Goal: Task Accomplishment & Management: Use online tool/utility

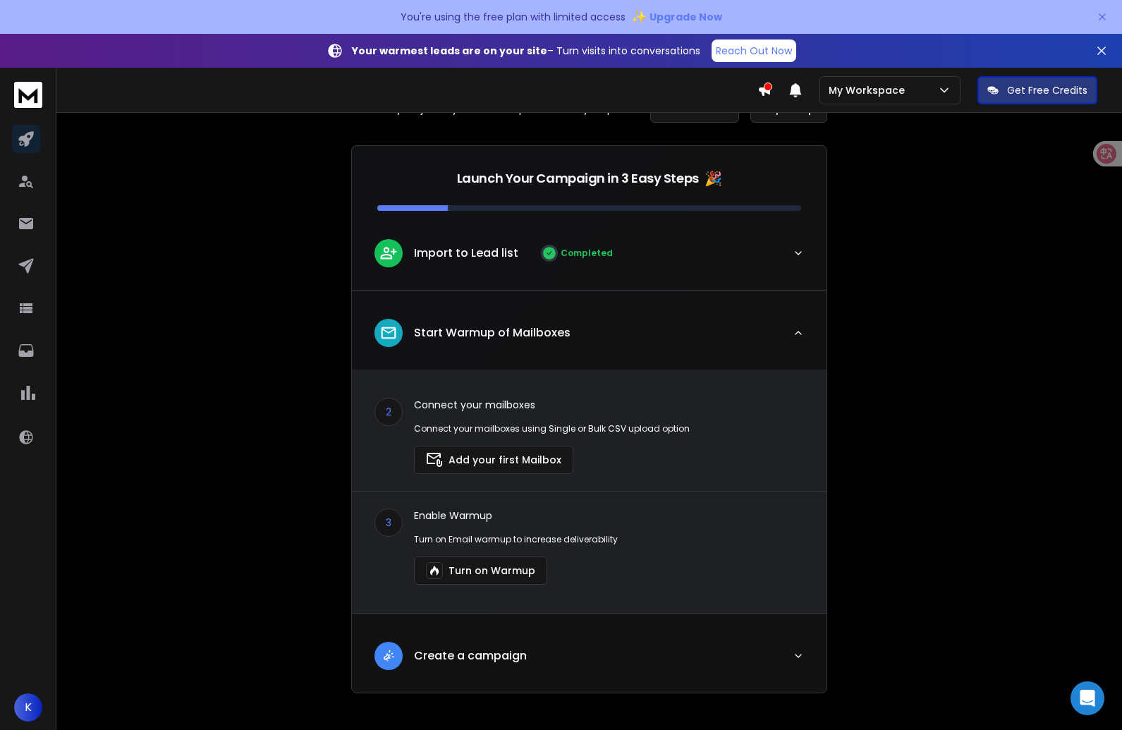
scroll to position [80, 0]
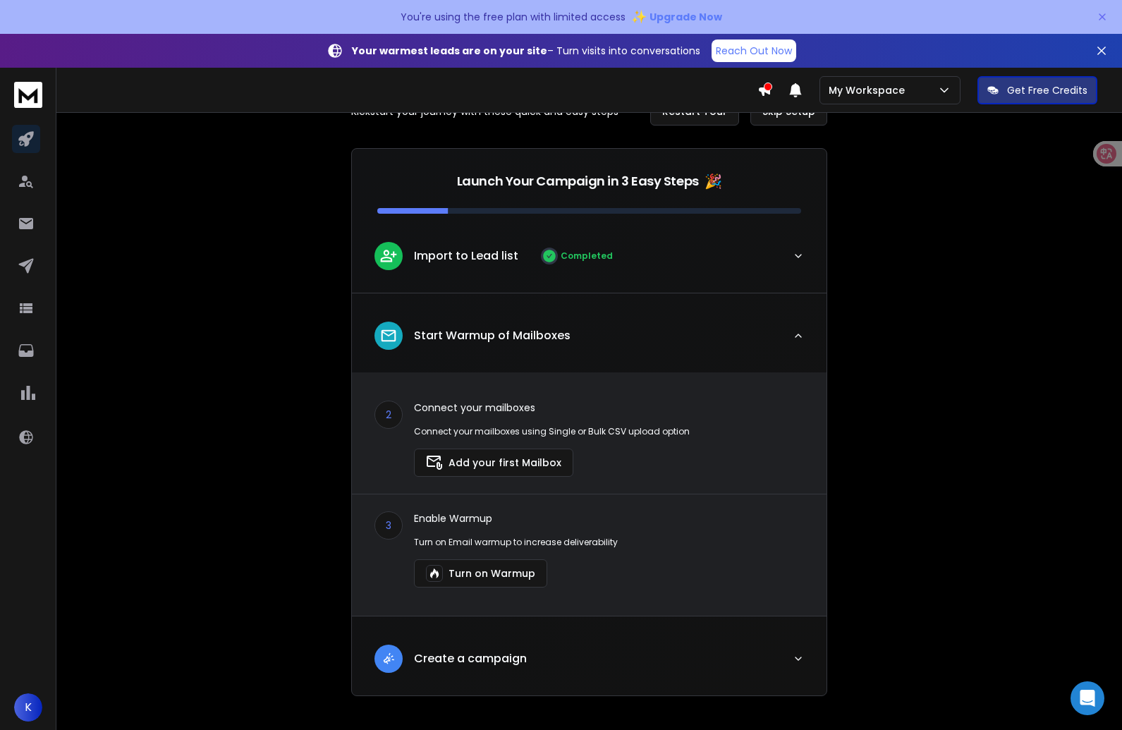
click at [574, 260] on p "Completed" at bounding box center [586, 255] width 52 height 11
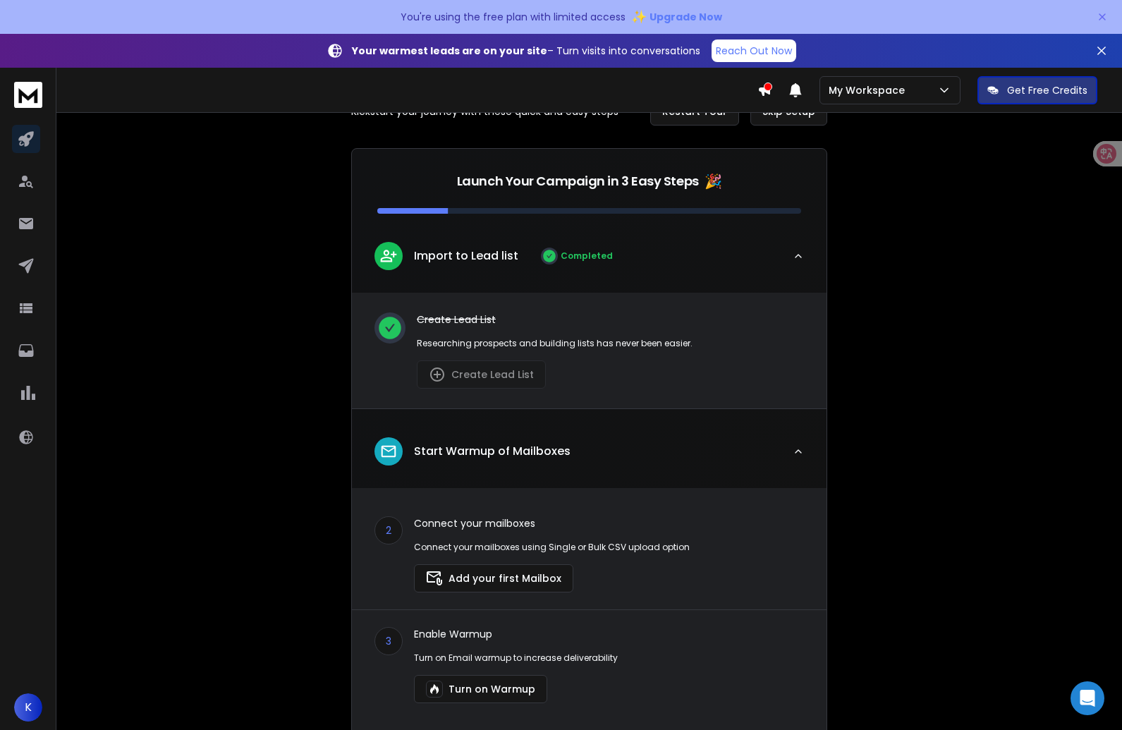
click at [574, 260] on p "Completed" at bounding box center [586, 255] width 52 height 11
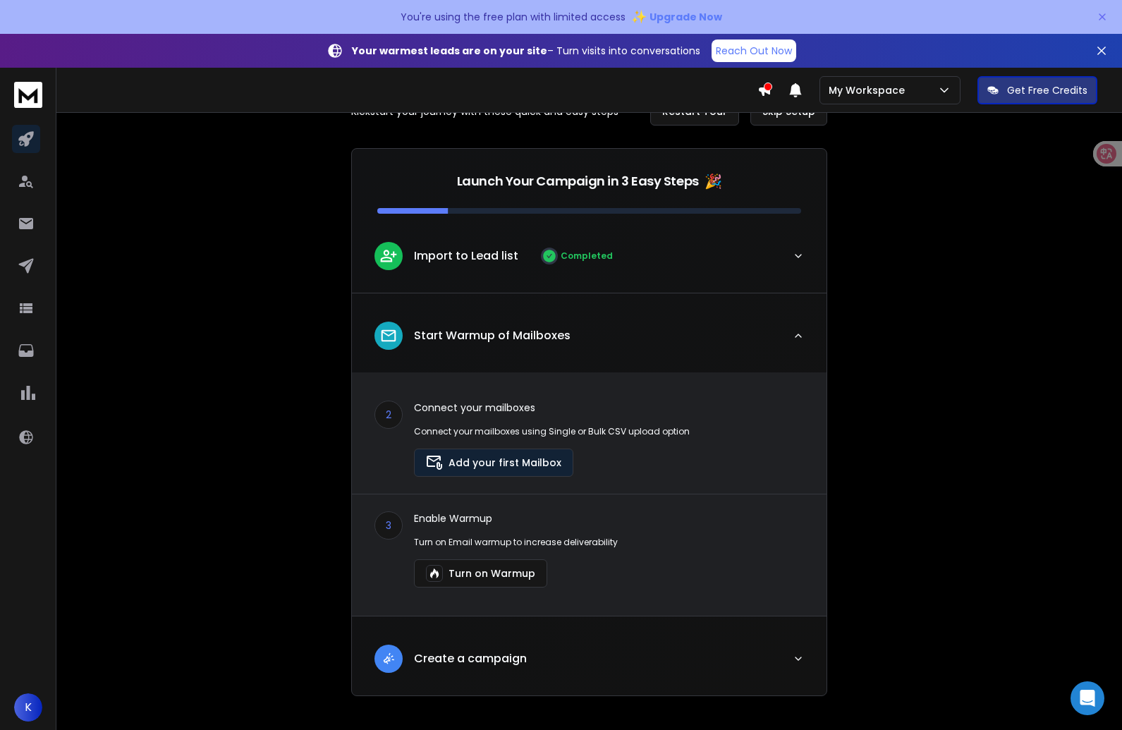
click at [498, 453] on button "Add your first Mailbox" at bounding box center [493, 462] width 159 height 28
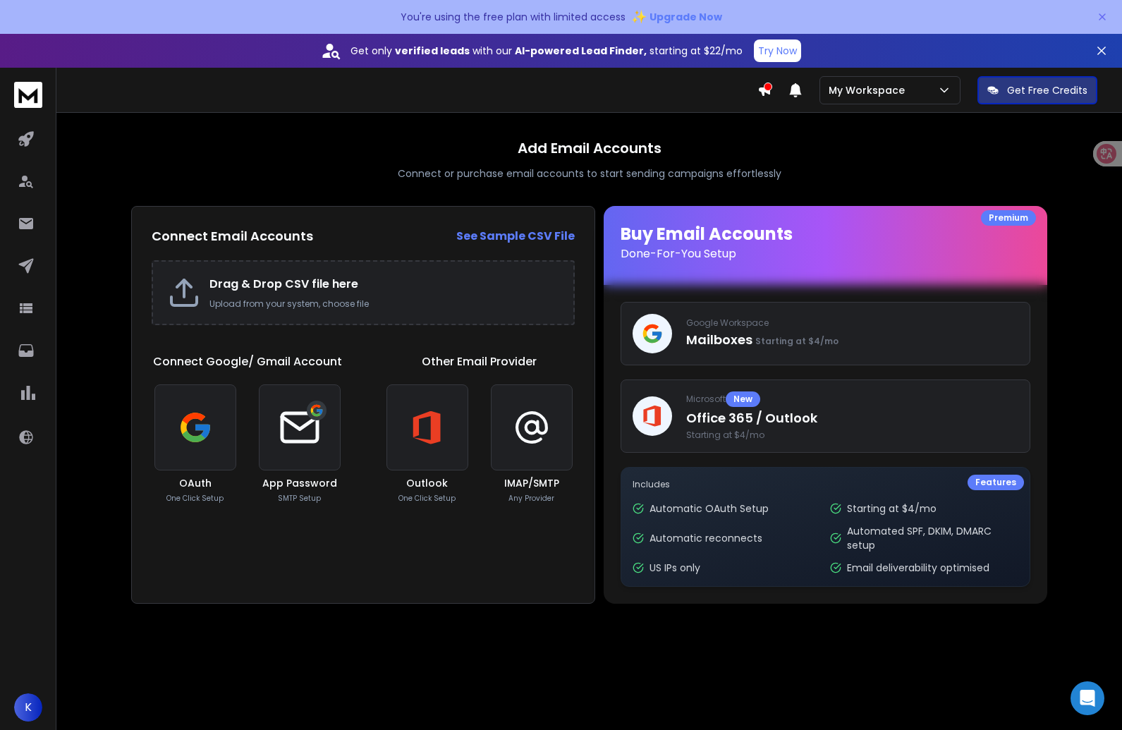
click at [532, 439] on icon at bounding box center [531, 427] width 35 height 42
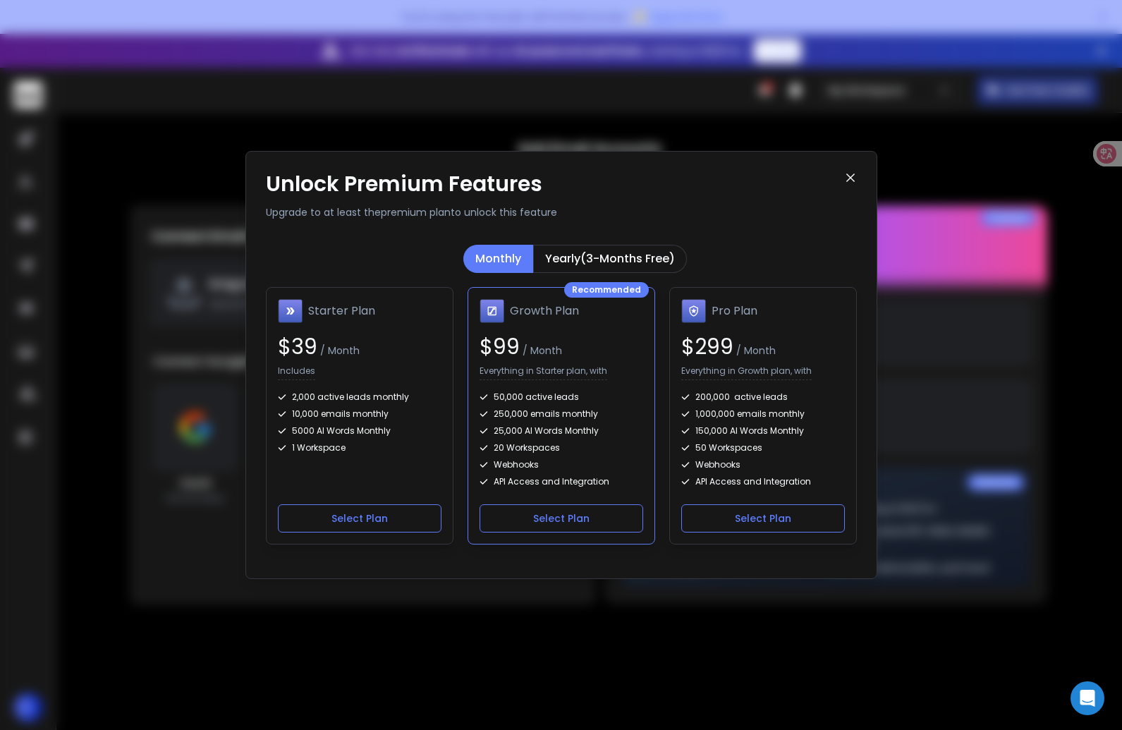
click at [859, 182] on div "Unlock Premium Features Upgrade to at least the premium plan to unlock this fea…" at bounding box center [561, 365] width 632 height 428
click at [850, 182] on icon at bounding box center [850, 177] width 13 height 13
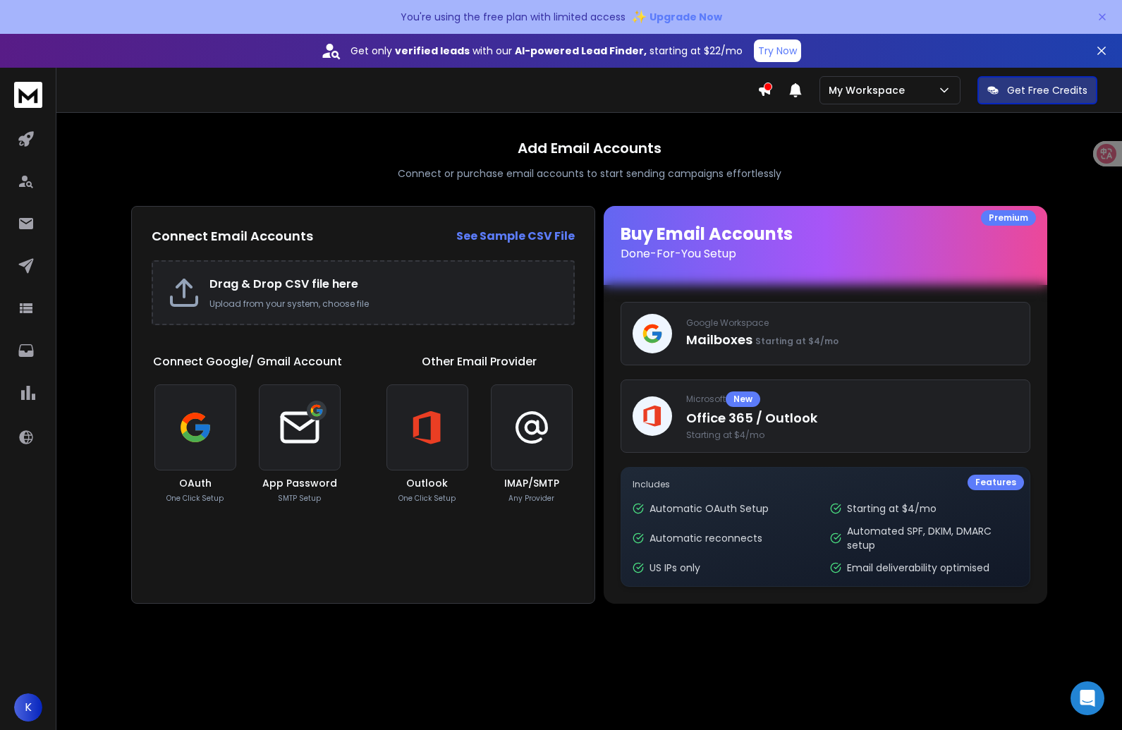
click at [191, 440] on icon at bounding box center [193, 436] width 23 height 12
click at [324, 410] on icon at bounding box center [317, 410] width 14 height 14
click at [213, 417] on icon at bounding box center [195, 427] width 35 height 42
click at [399, 424] on div at bounding box center [427, 427] width 82 height 86
click at [506, 474] on div "IMAP/SMTP Any Provider" at bounding box center [532, 443] width 82 height 119
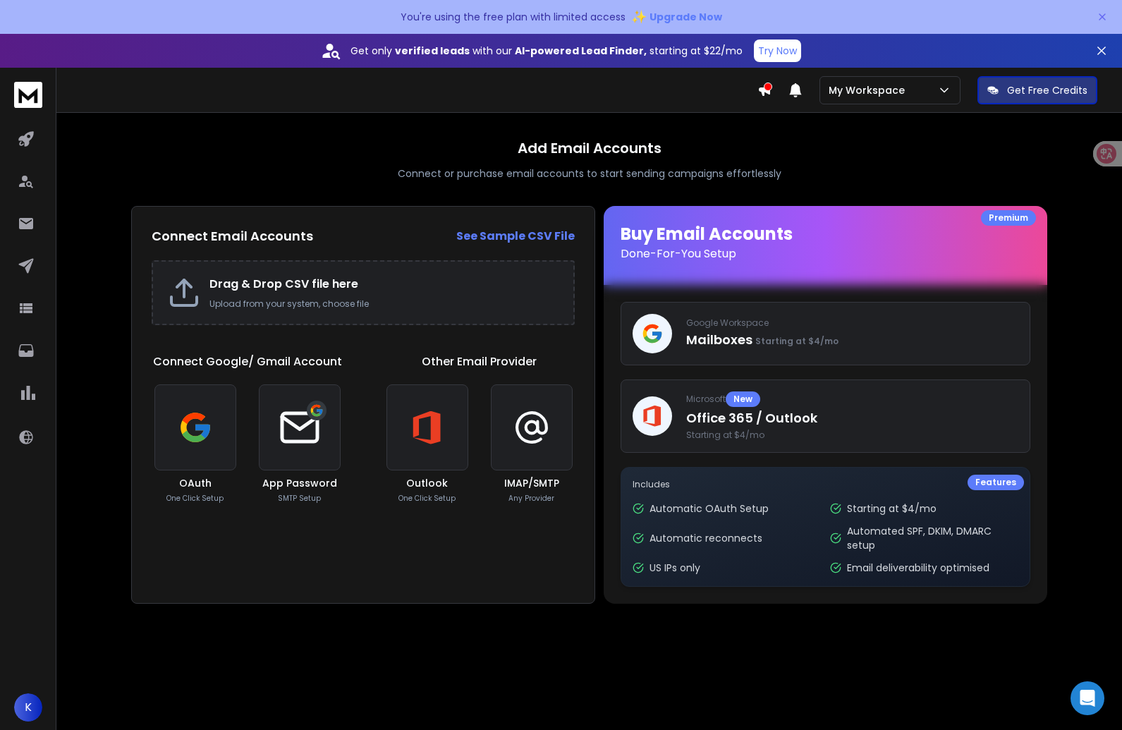
click at [517, 451] on div at bounding box center [532, 427] width 82 height 86
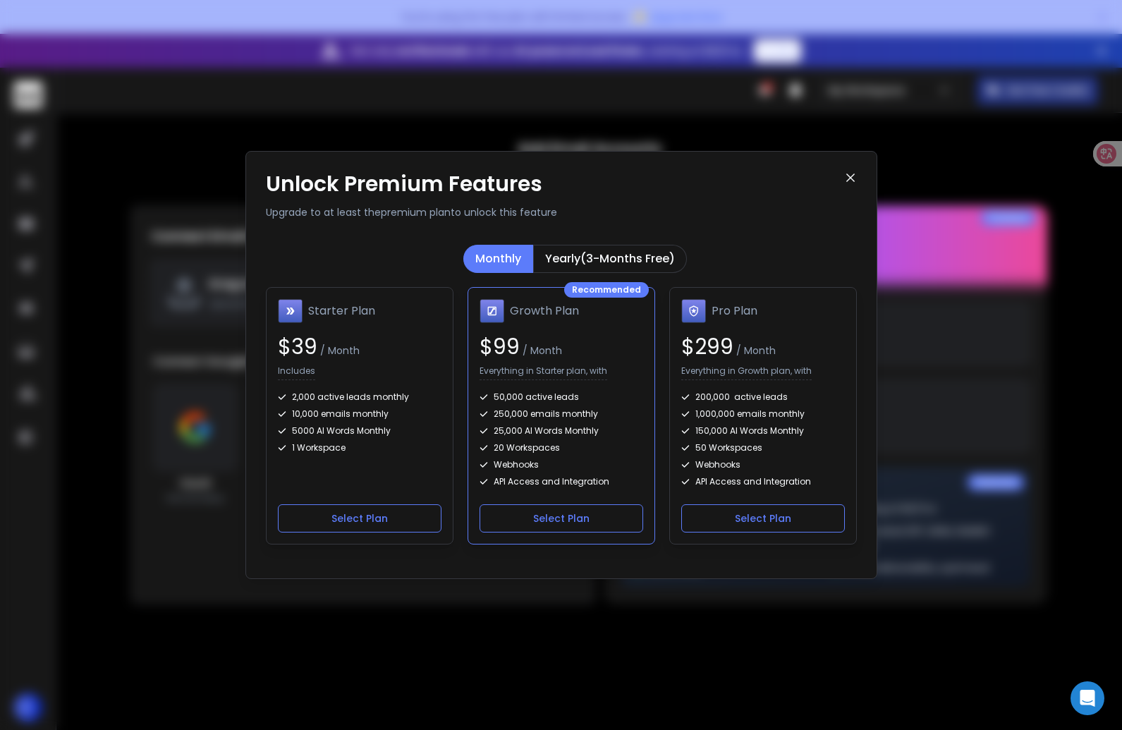
click at [620, 654] on div "Unlock Premium Features Upgrade to at least the premium plan to unlock this fea…" at bounding box center [561, 365] width 1122 height 730
click at [854, 174] on icon at bounding box center [850, 177] width 13 height 13
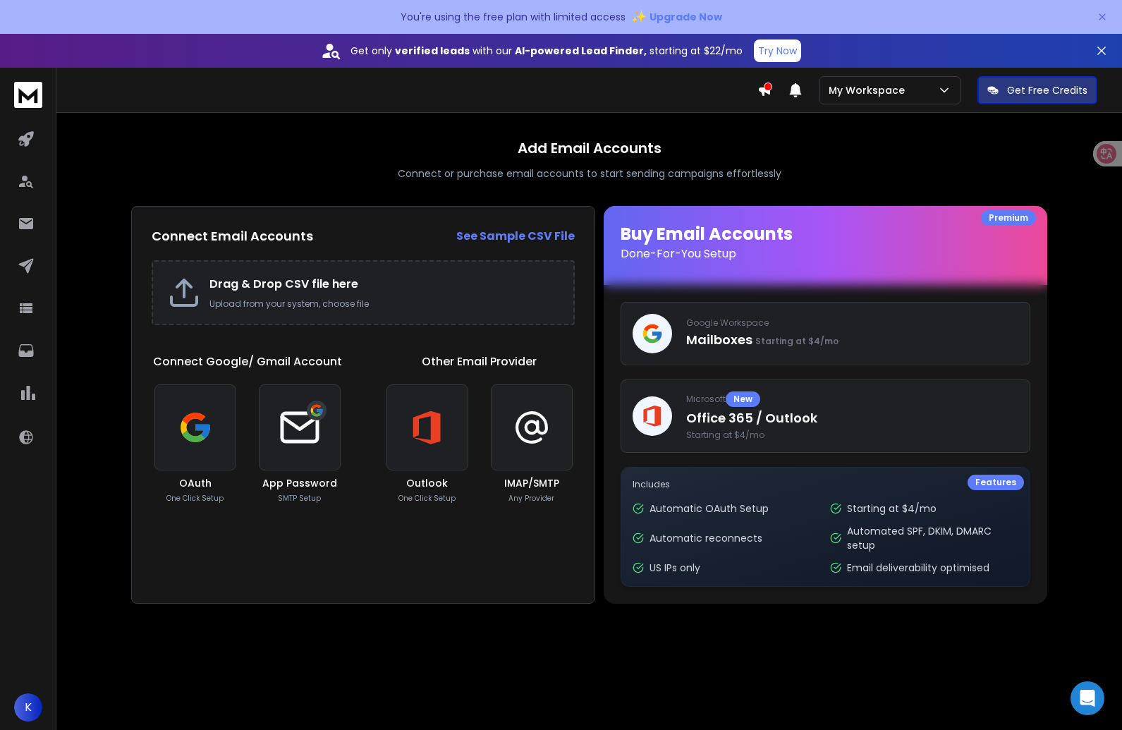
click at [349, 324] on div "Drag & Drop CSV file here Upload from your system, choose file" at bounding box center [363, 292] width 423 height 65
click at [141, 539] on div "Connect Email Accounts See Sample CSV File Drag & Drop CSV file here Upload fro…" at bounding box center [363, 405] width 464 height 398
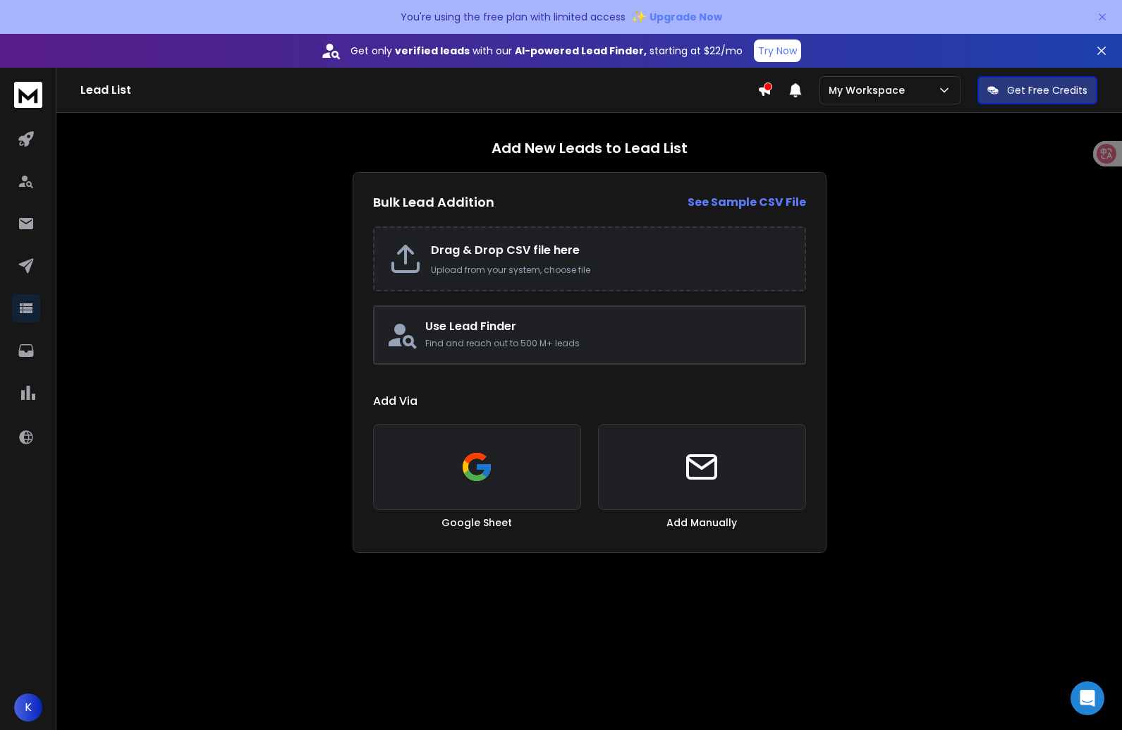
click at [643, 462] on div at bounding box center [702, 467] width 208 height 86
